Goal: Task Accomplishment & Management: Manage account settings

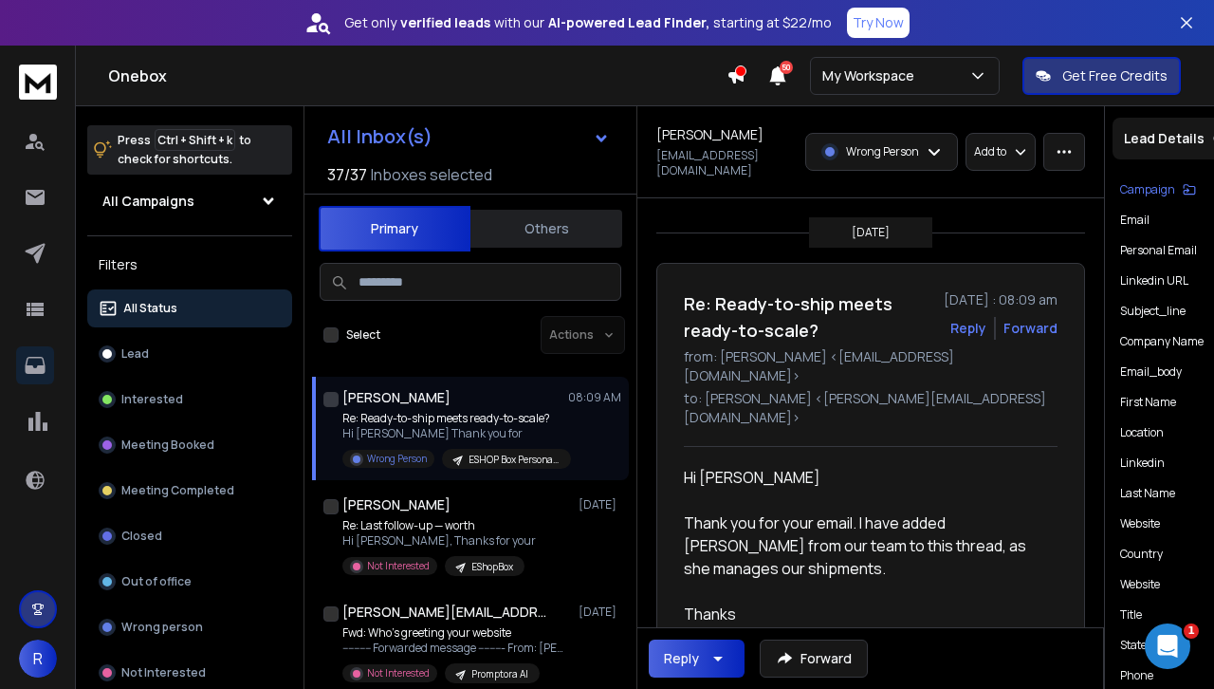
click at [727, 655] on icon "button" at bounding box center [718, 658] width 23 height 23
click at [719, 618] on p "Reply All" at bounding box center [707, 610] width 52 height 19
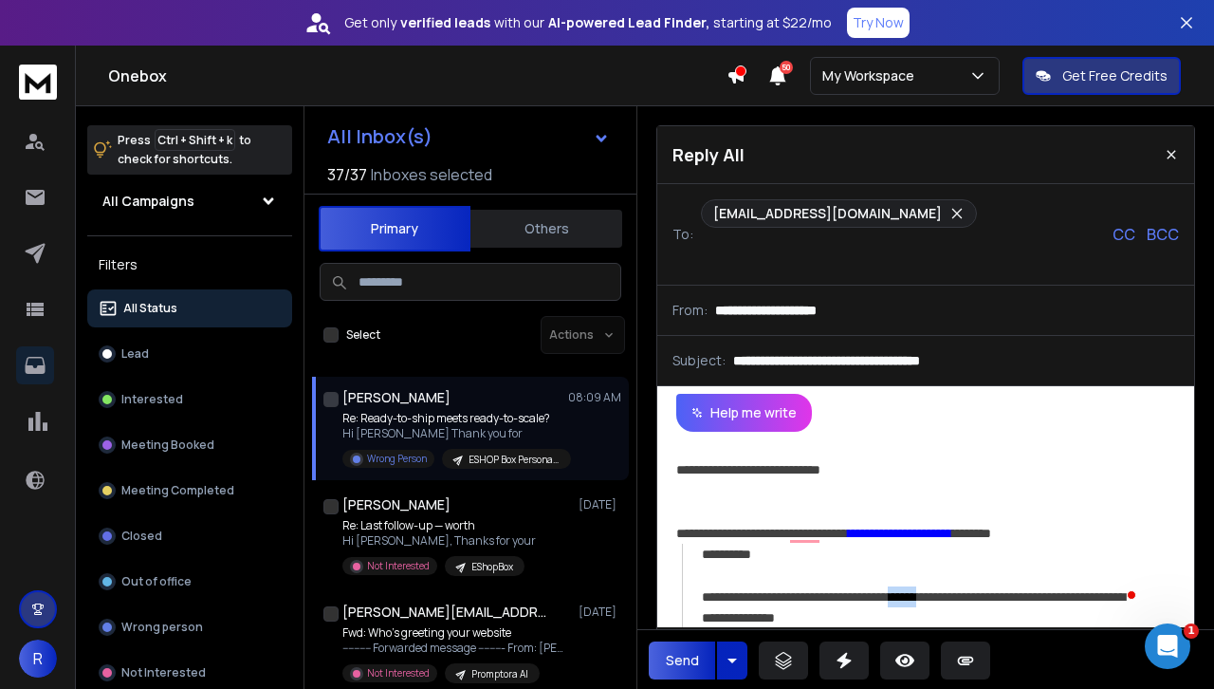
drag, startPoint x: 935, startPoint y: 403, endPoint x: 970, endPoint y: 567, distance: 167.8
click at [970, 586] on div "**********" at bounding box center [922, 607] width 441 height 43
copy div "******"
drag, startPoint x: 830, startPoint y: 430, endPoint x: 895, endPoint y: 430, distance: 65.4
click at [895, 459] on div "**********" at bounding box center [908, 469] width 465 height 21
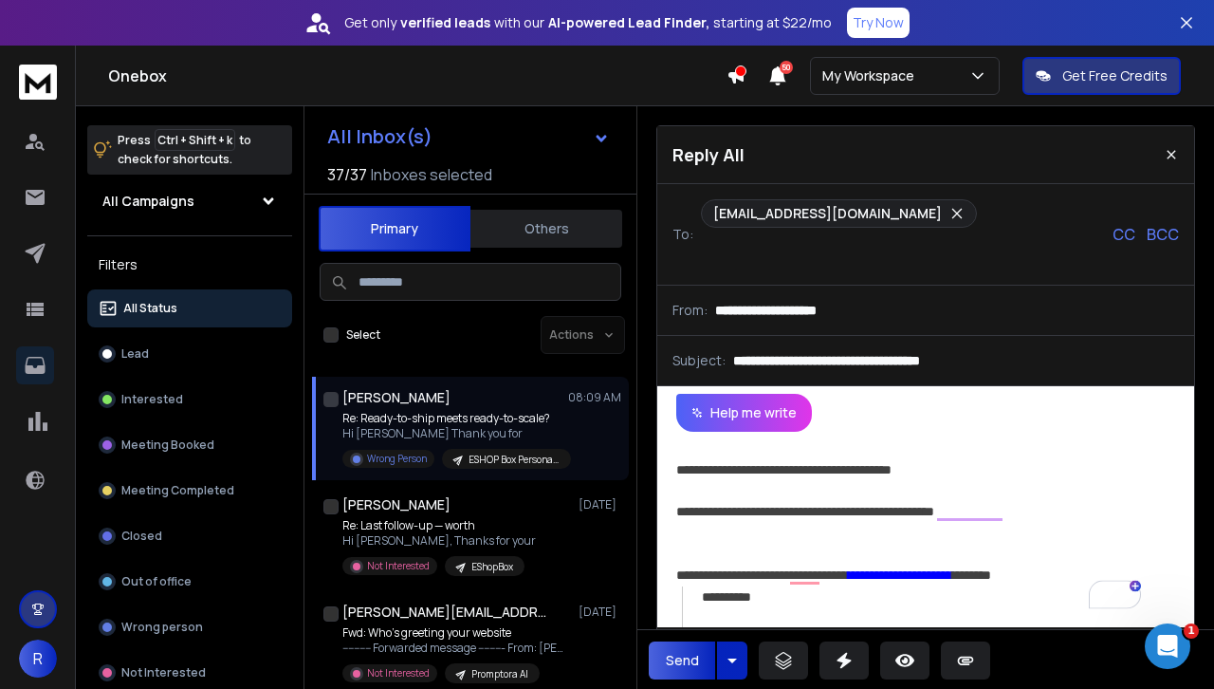
click at [696, 649] on button "Send" at bounding box center [682, 660] width 66 height 38
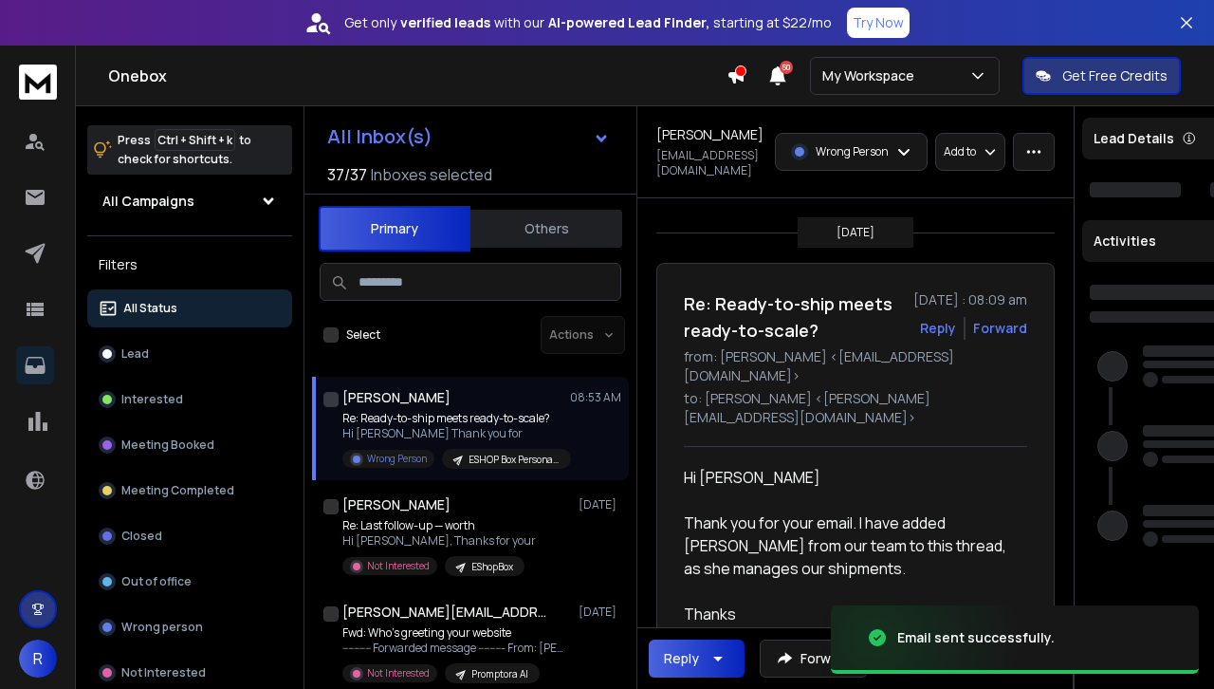
click at [424, 465] on p "Wrong Person" at bounding box center [397, 458] width 60 height 14
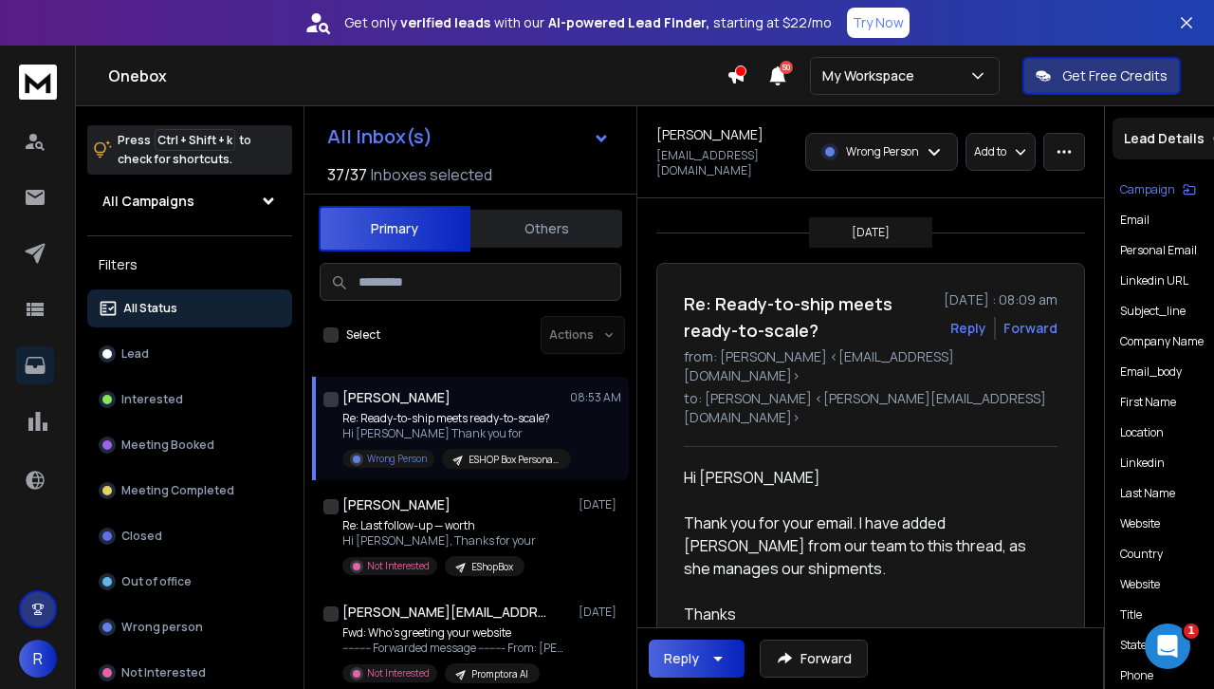
click at [411, 451] on p "Wrong Person" at bounding box center [397, 458] width 60 height 14
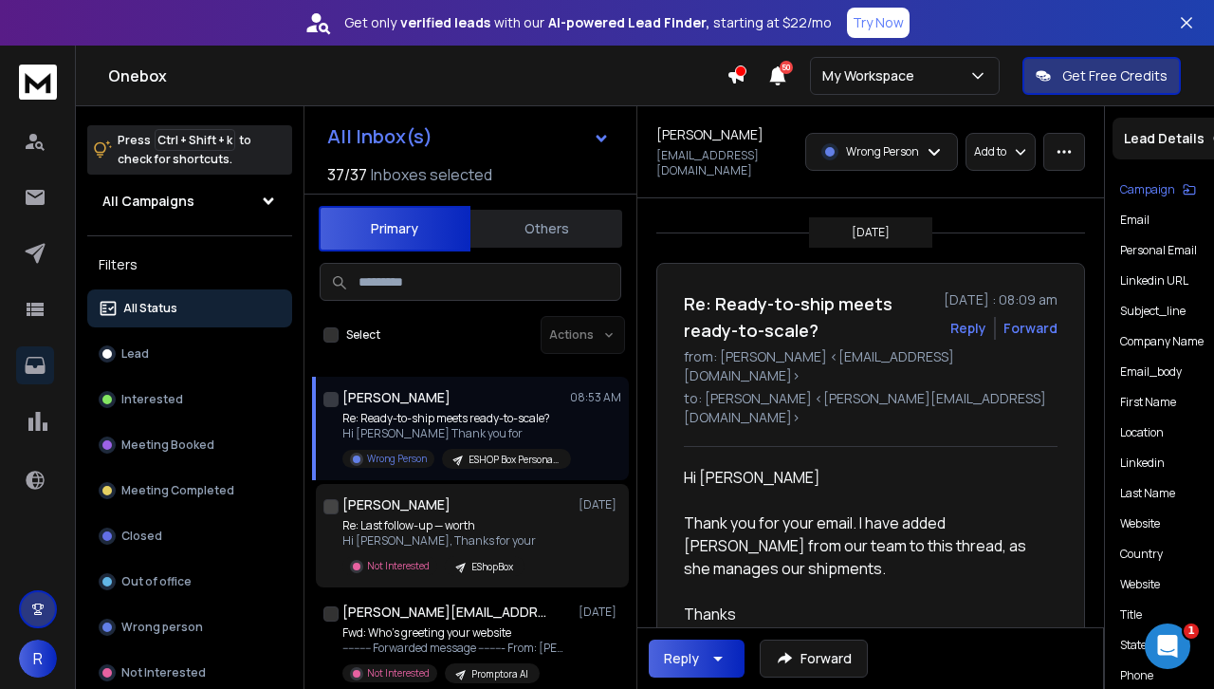
click at [465, 525] on p "Re: Last follow-up — worth" at bounding box center [438, 525] width 193 height 15
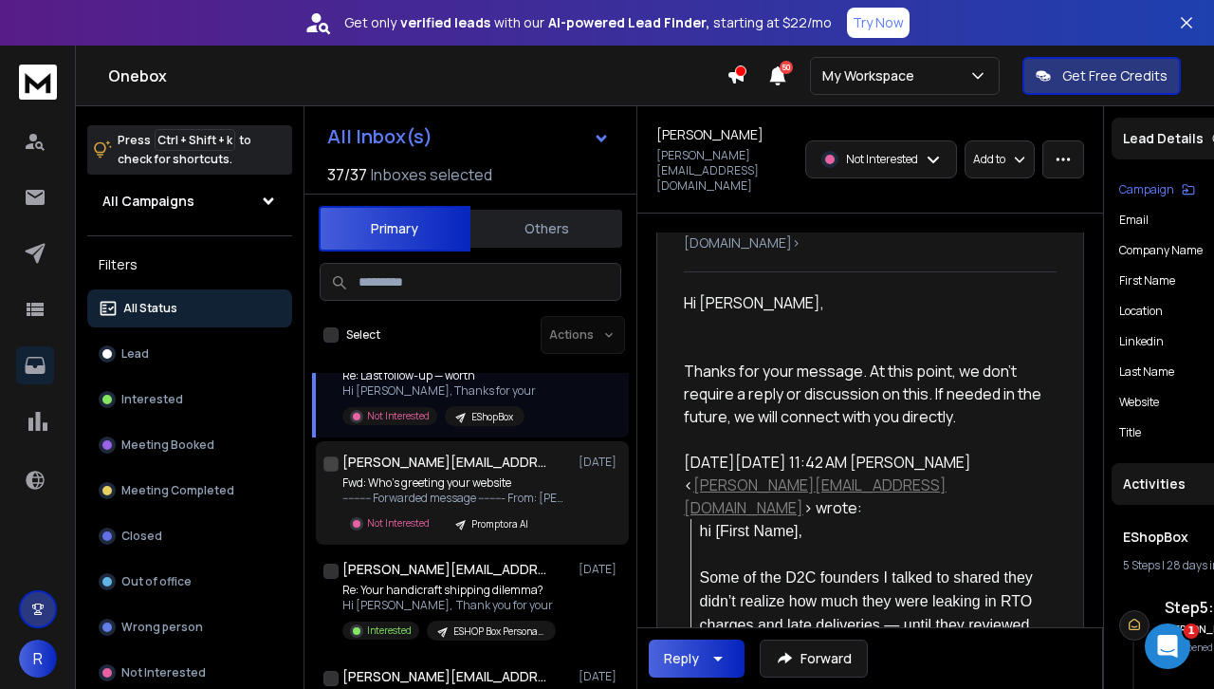
scroll to position [190, 0]
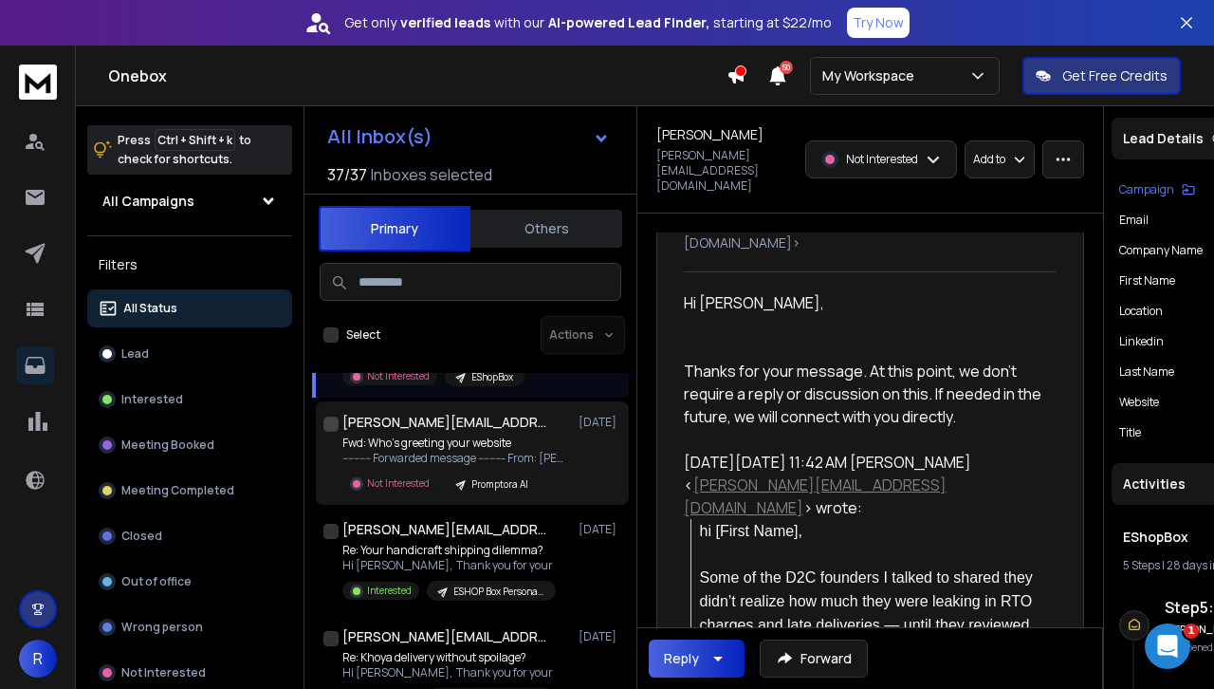
click at [480, 436] on p "Fwd: Who’s greeting your website" at bounding box center [456, 442] width 228 height 15
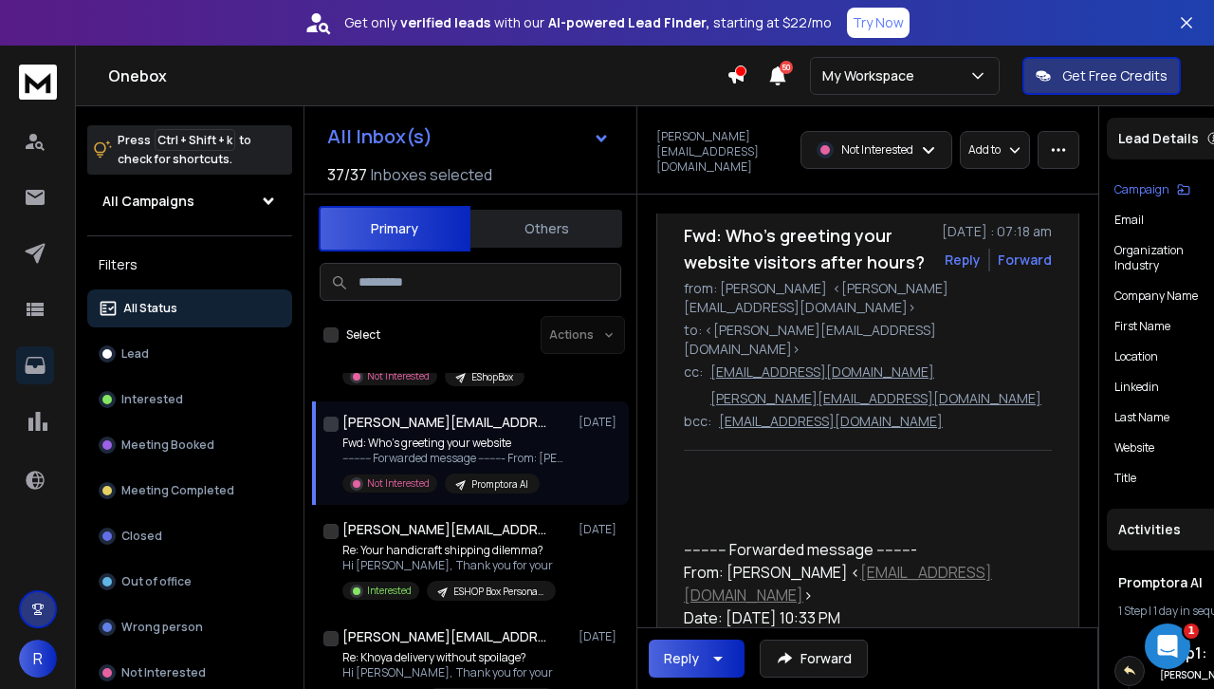
scroll to position [95, 0]
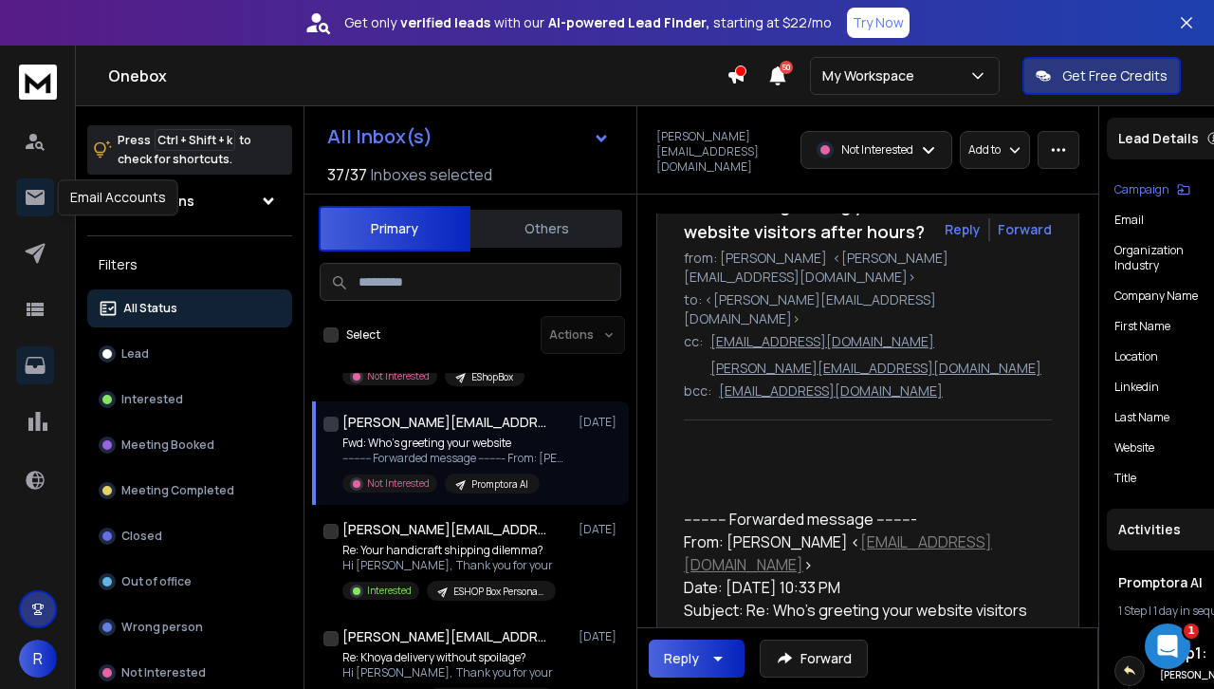
click at [44, 200] on icon at bounding box center [35, 197] width 19 height 15
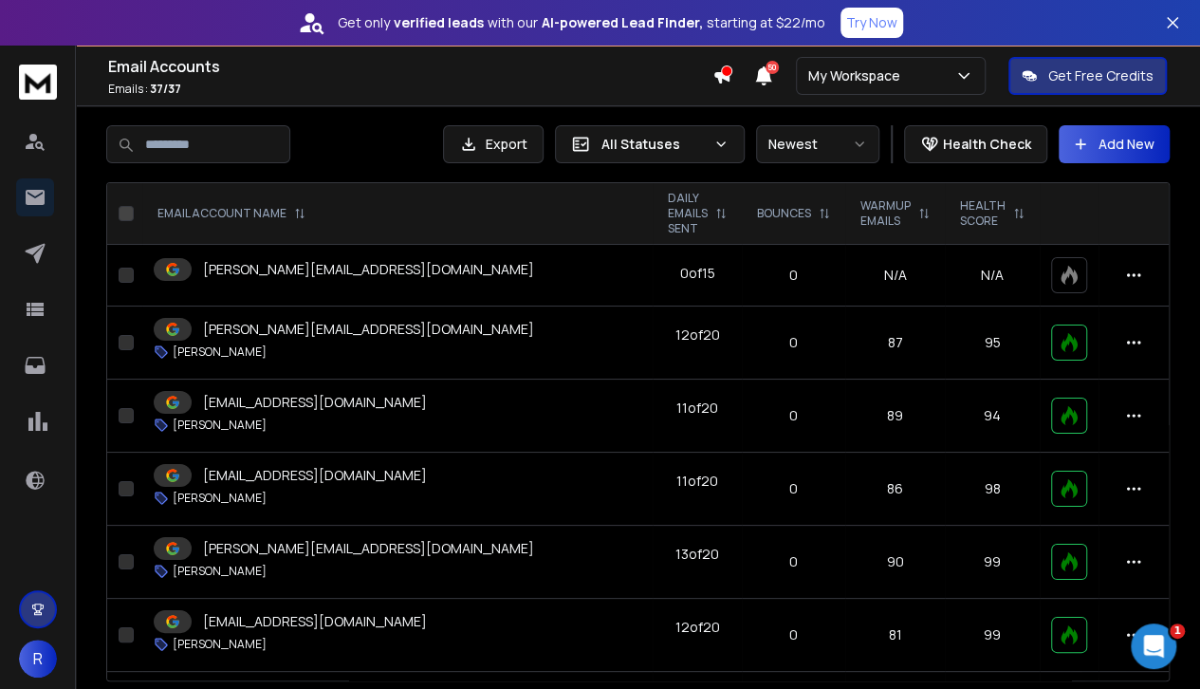
click at [982, 146] on button "Add New" at bounding box center [1113, 144] width 111 height 38
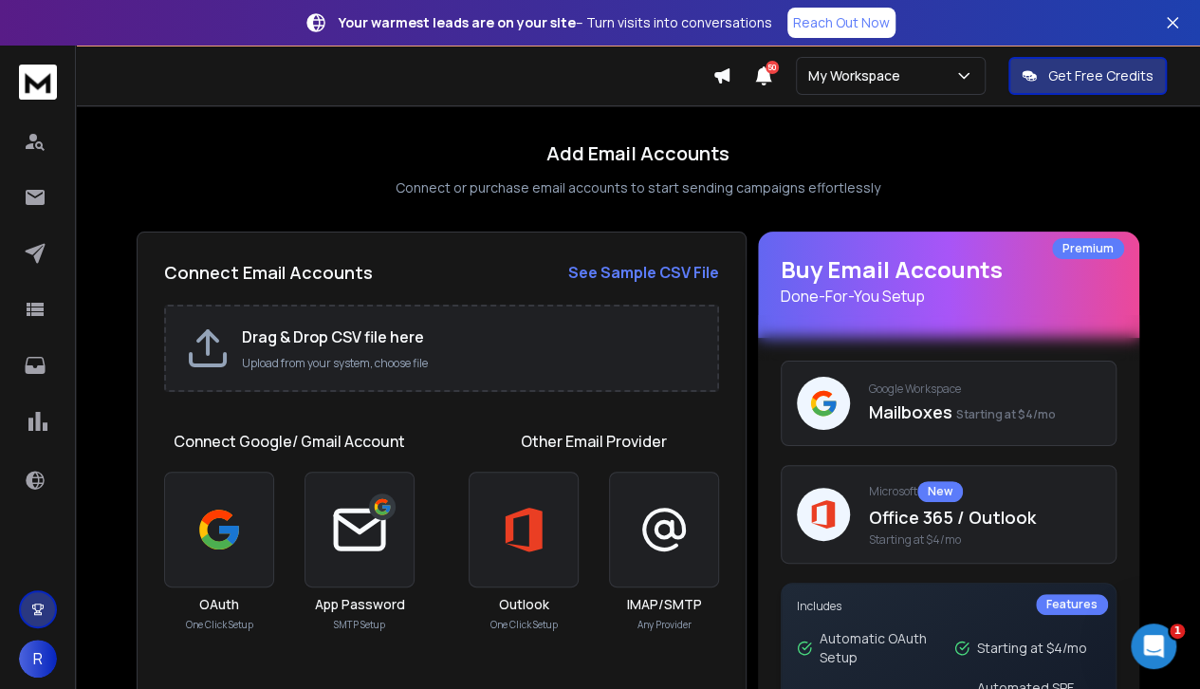
click at [374, 536] on icon at bounding box center [359, 529] width 57 height 57
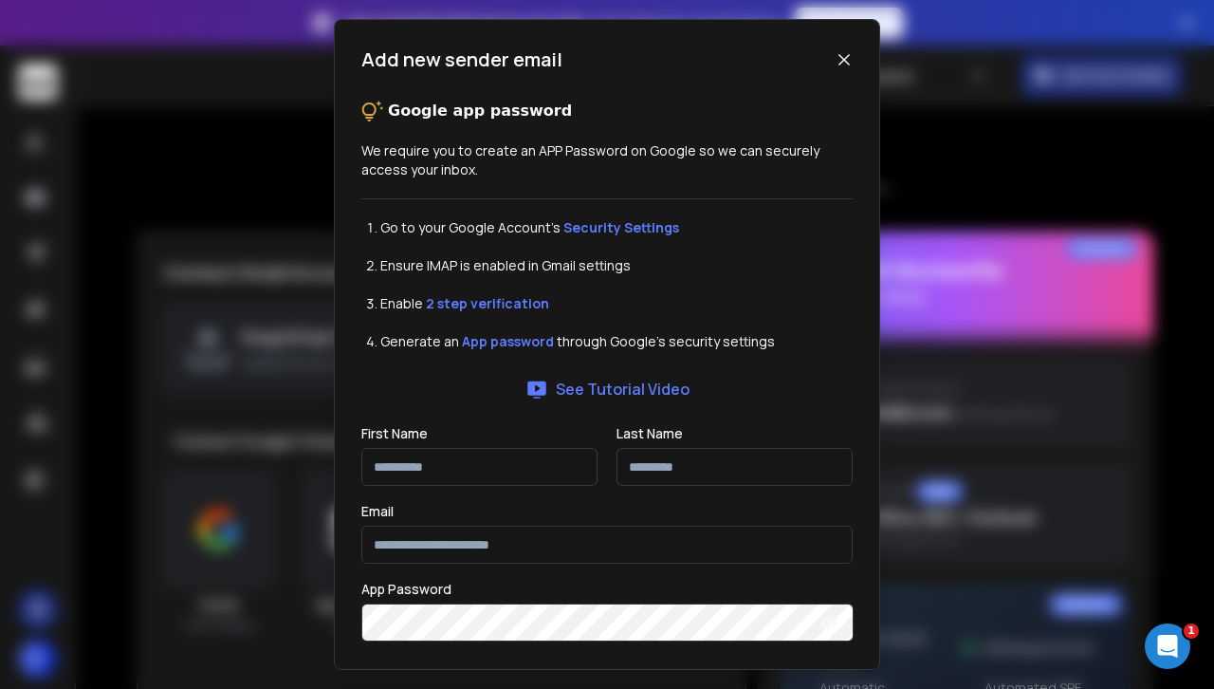
click at [599, 222] on link "Security Settings" at bounding box center [621, 227] width 116 height 18
click at [497, 301] on link "2 step verification" at bounding box center [487, 303] width 123 height 18
click at [632, 380] on link "See Tutorial Video" at bounding box center [607, 388] width 164 height 23
